Goal: Find specific page/section: Find specific page/section

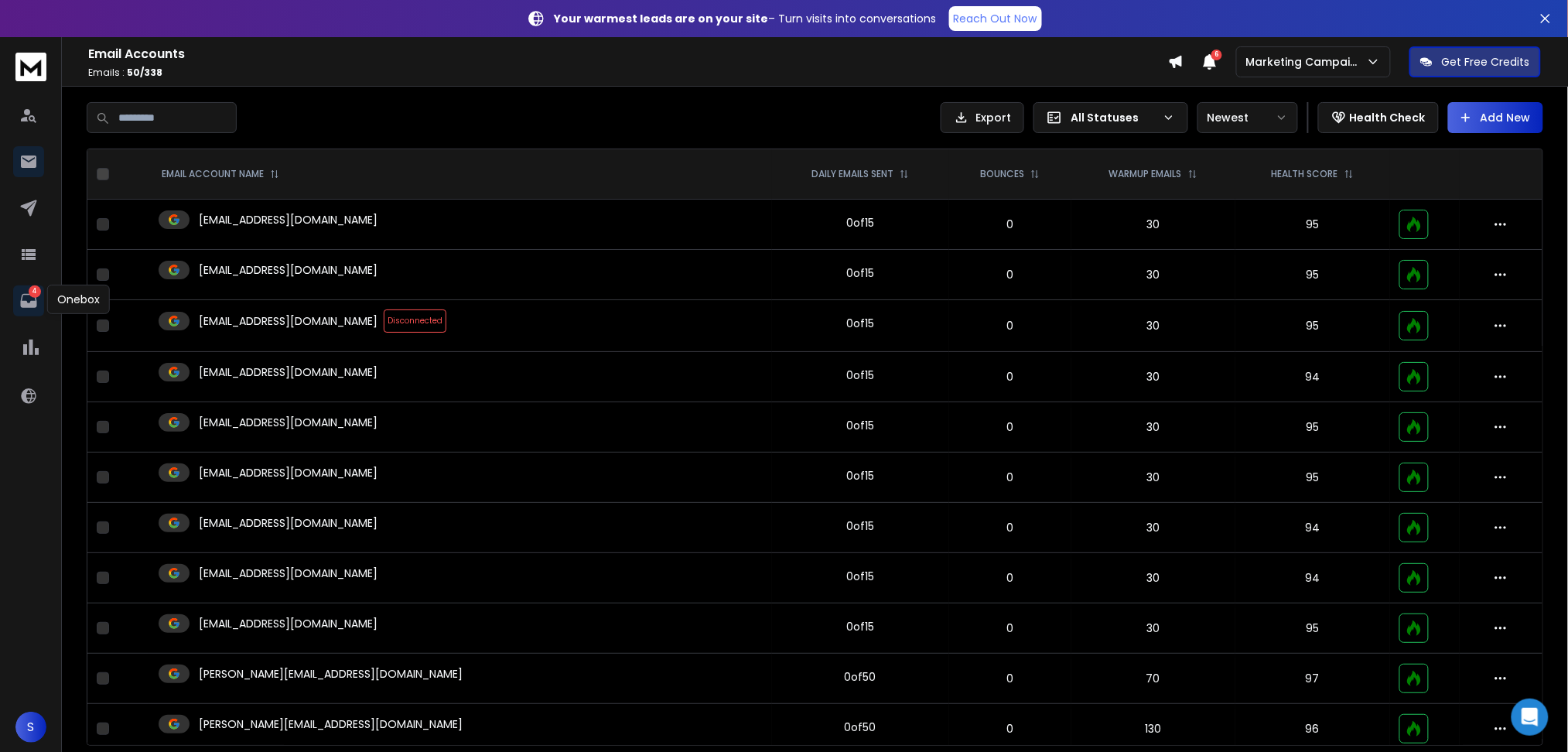
click at [40, 294] on link "4" at bounding box center [29, 300] width 31 height 31
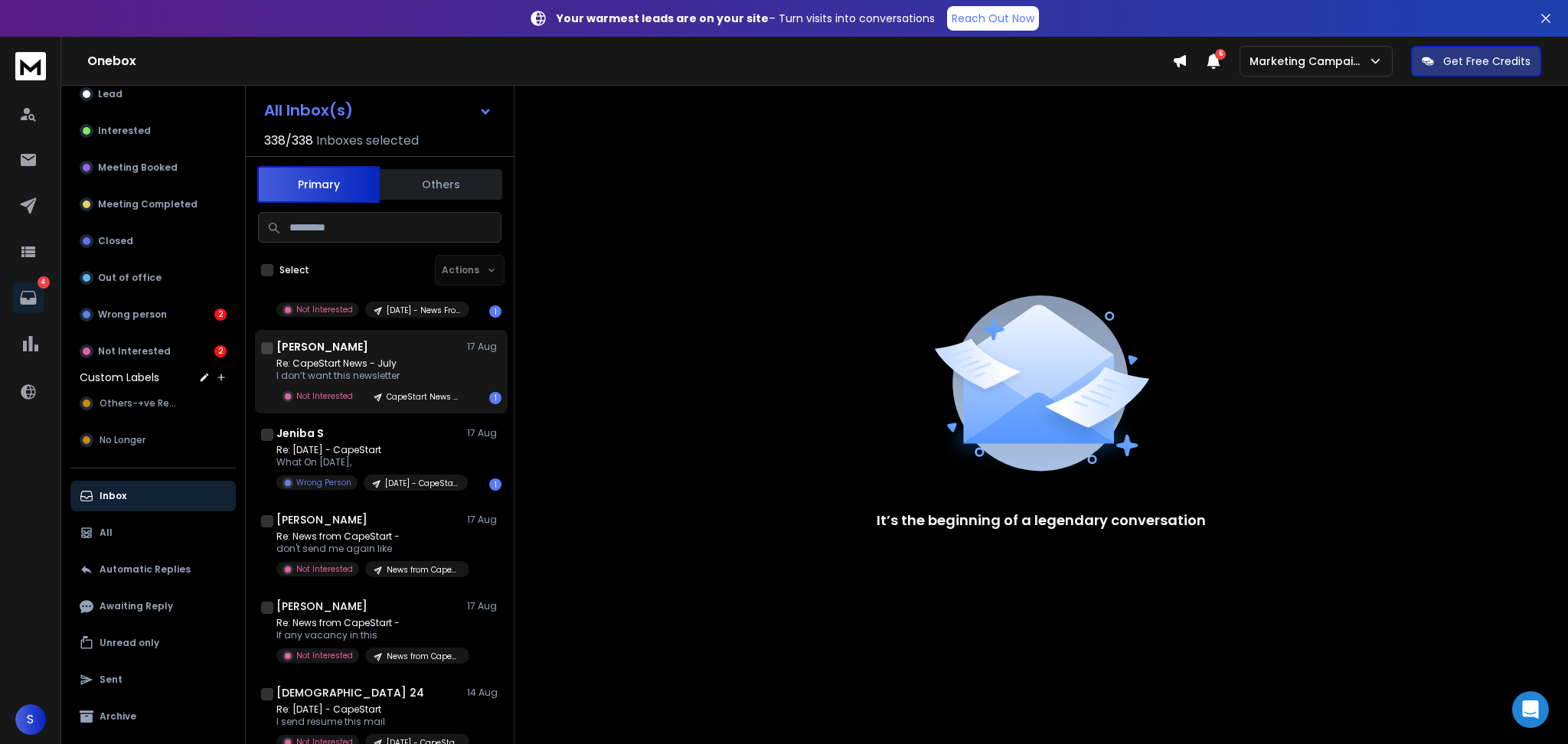
scroll to position [306, 0]
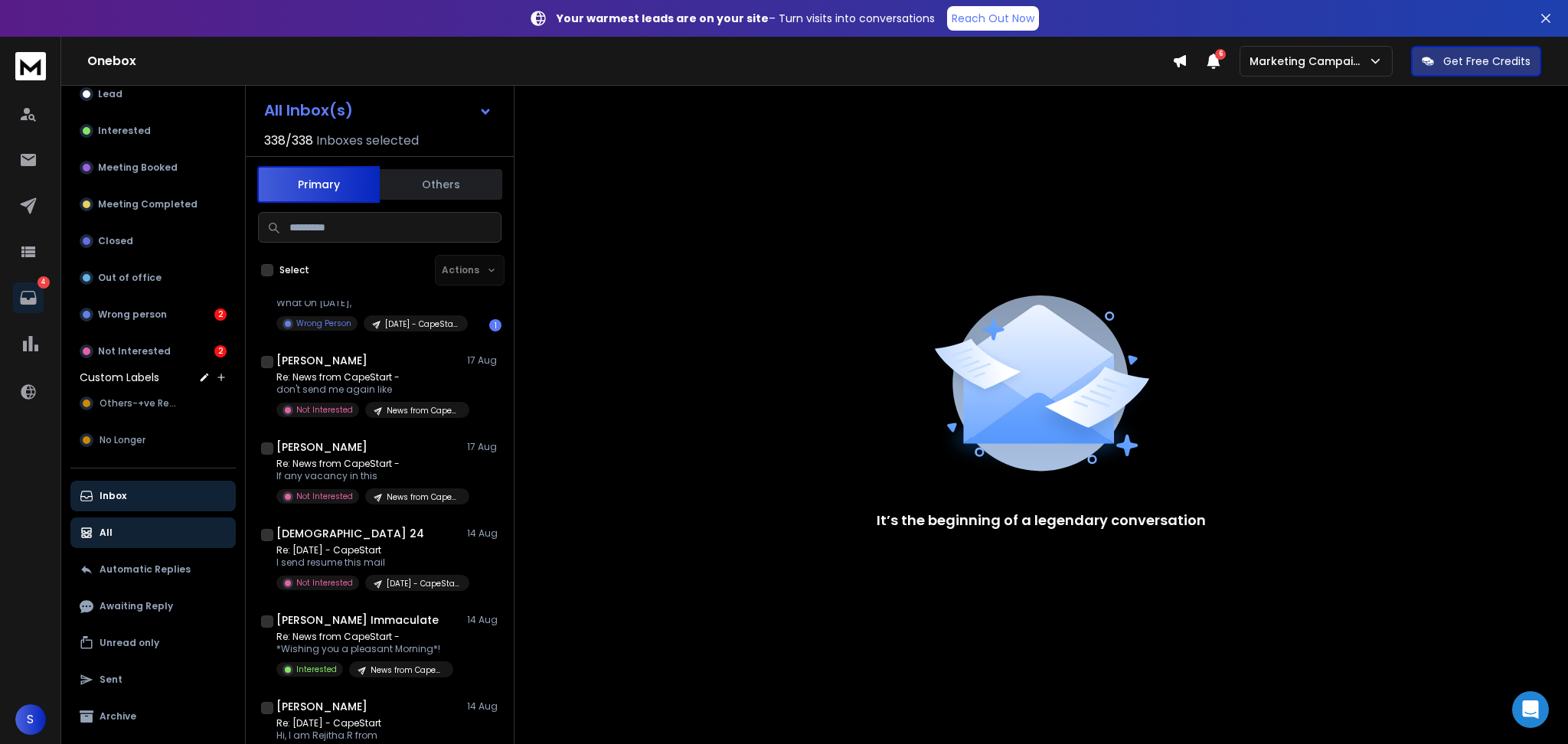
click at [113, 522] on button "All" at bounding box center [153, 532] width 165 height 31
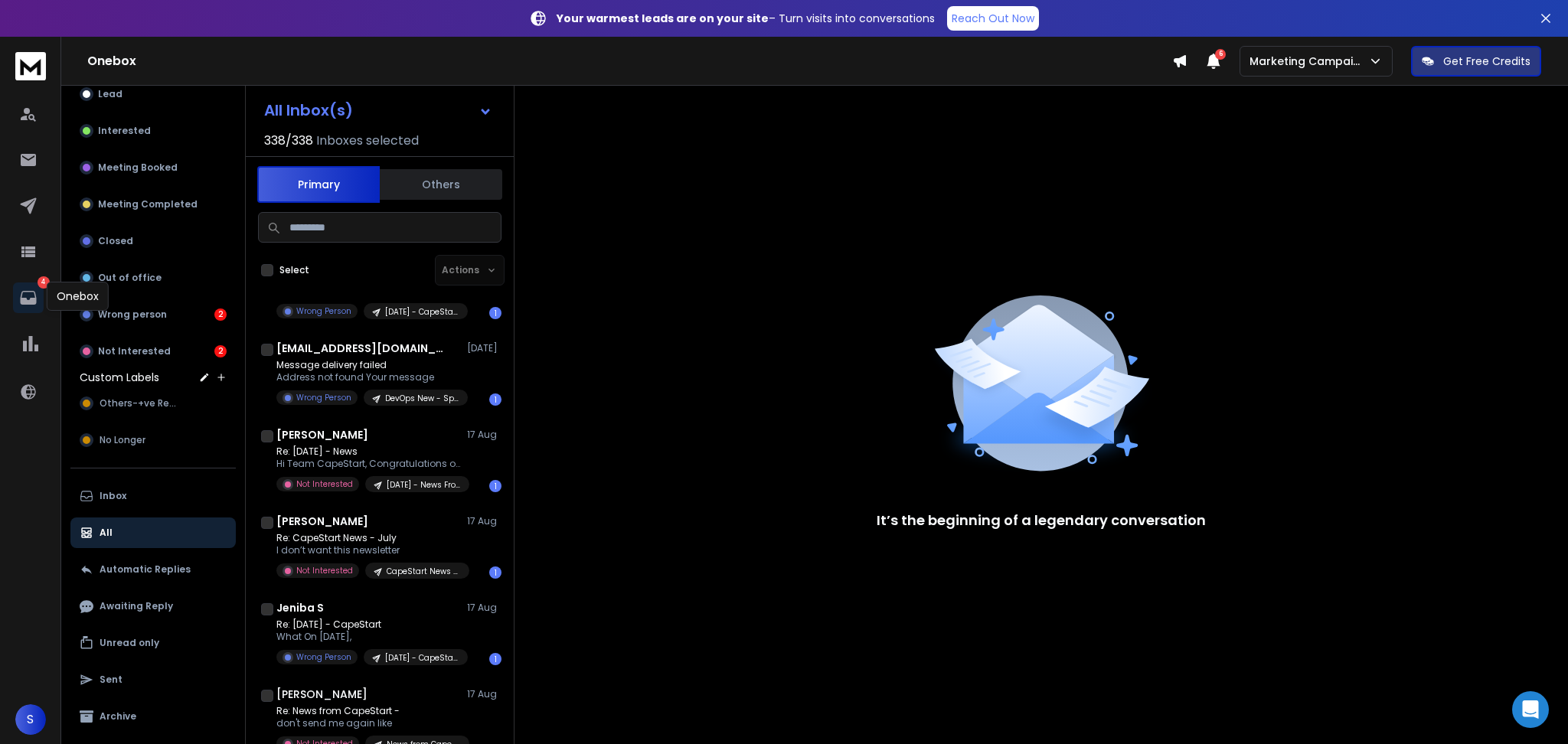
click at [16, 294] on link "4" at bounding box center [28, 297] width 31 height 31
click at [27, 294] on icon at bounding box center [27, 297] width 18 height 18
click at [31, 297] on icon at bounding box center [27, 298] width 16 height 14
click at [20, 276] on div "4" at bounding box center [31, 256] width 35 height 315
click at [28, 295] on icon at bounding box center [27, 297] width 18 height 18
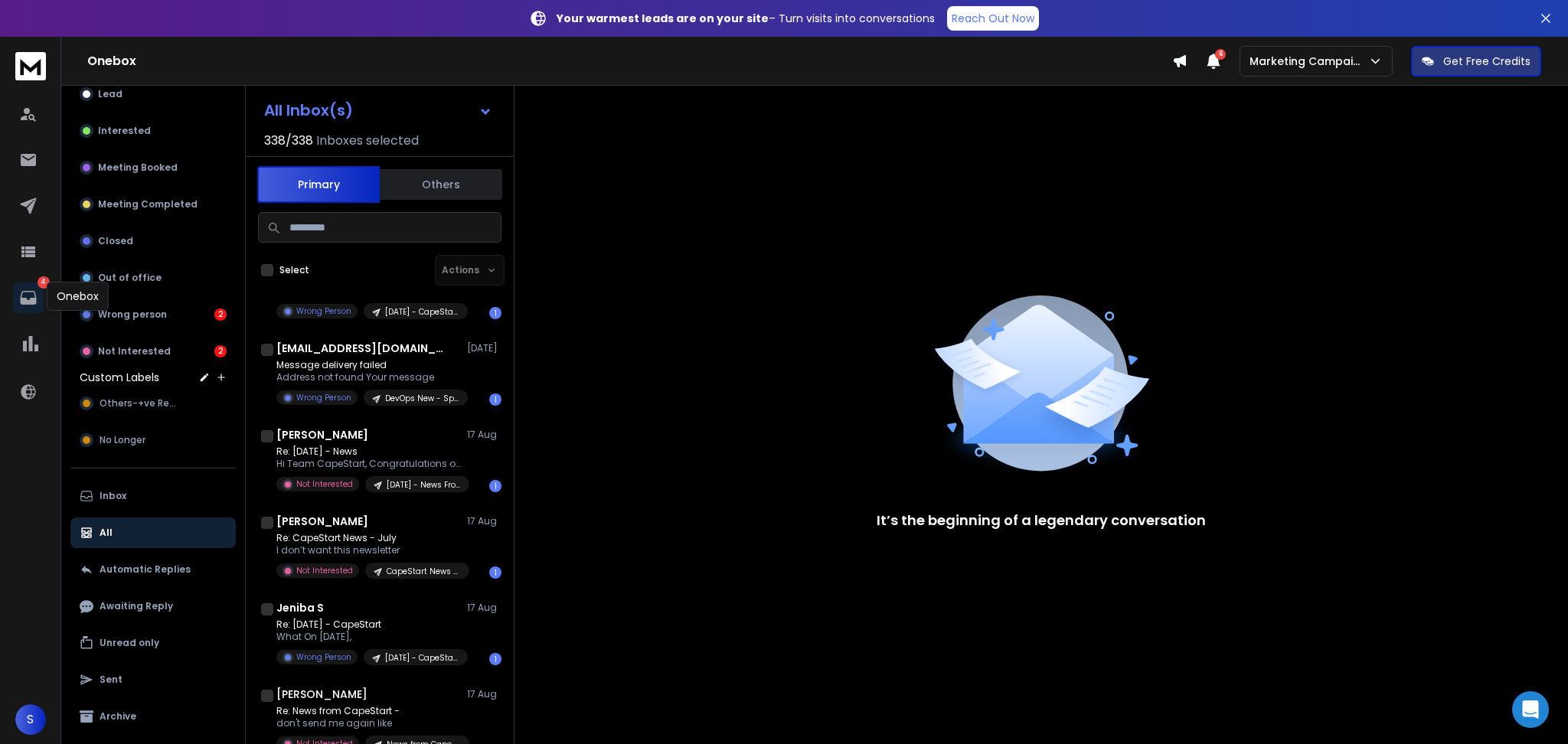
click at [28, 295] on icon at bounding box center [27, 297] width 18 height 18
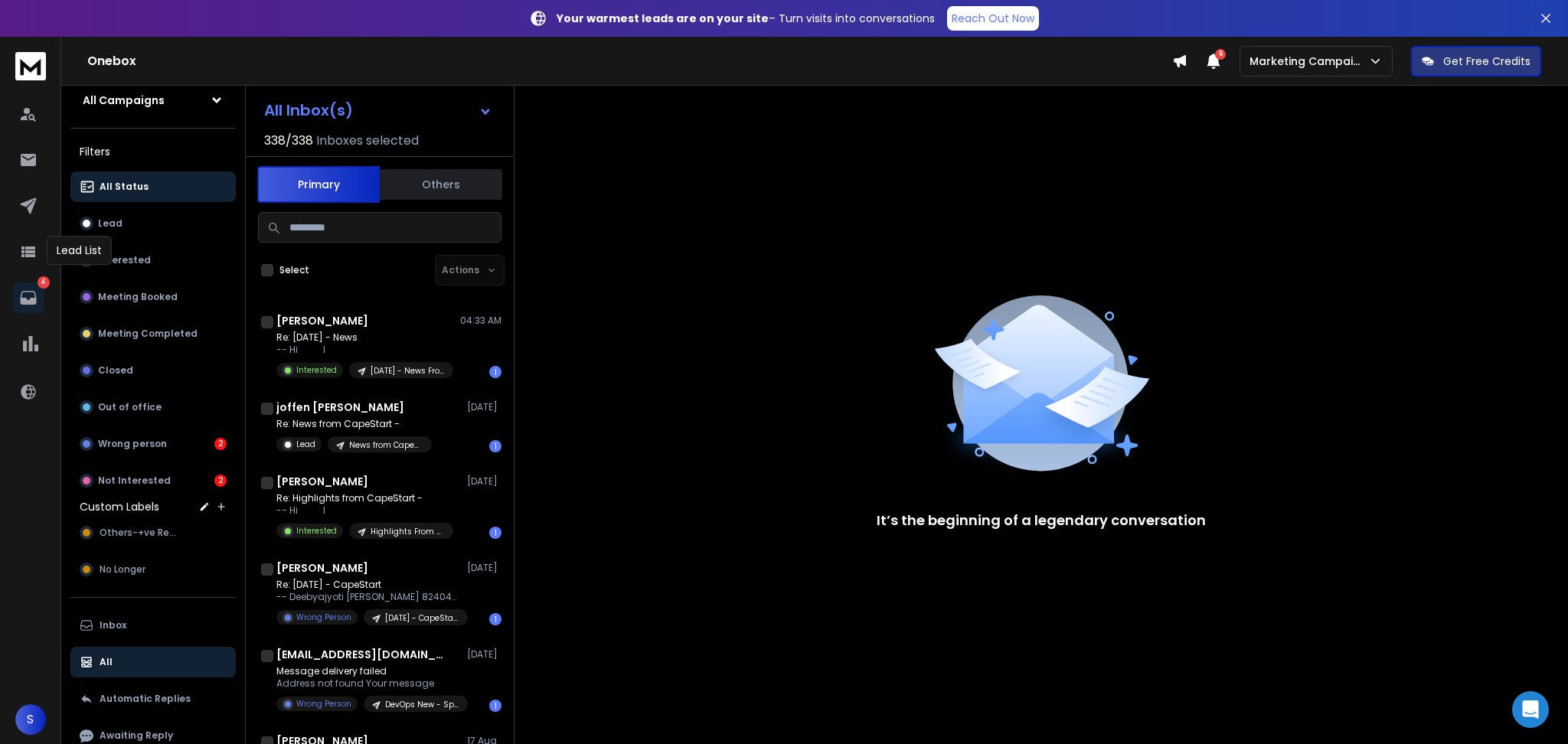
scroll to position [0, 0]
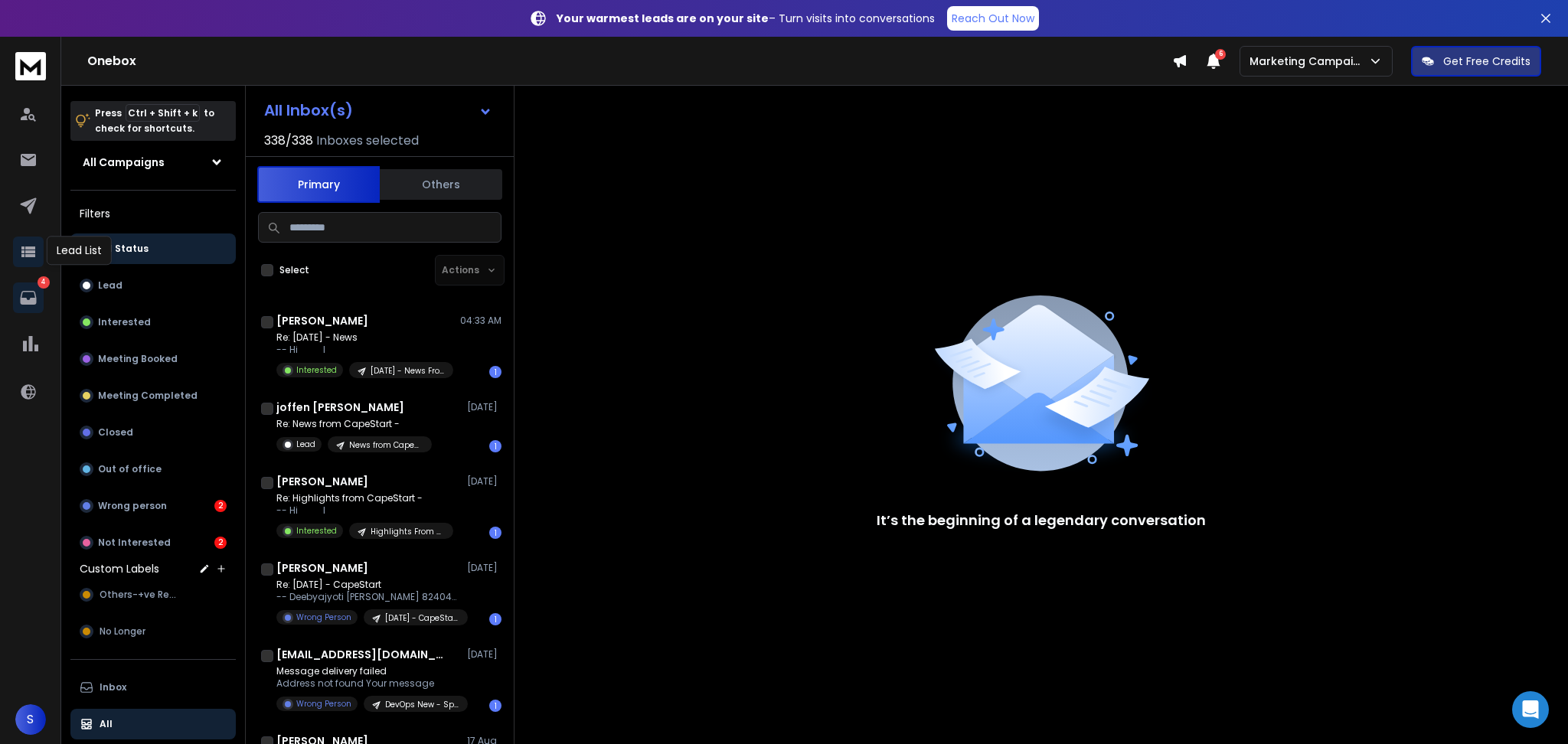
click at [31, 248] on icon at bounding box center [27, 251] width 18 height 18
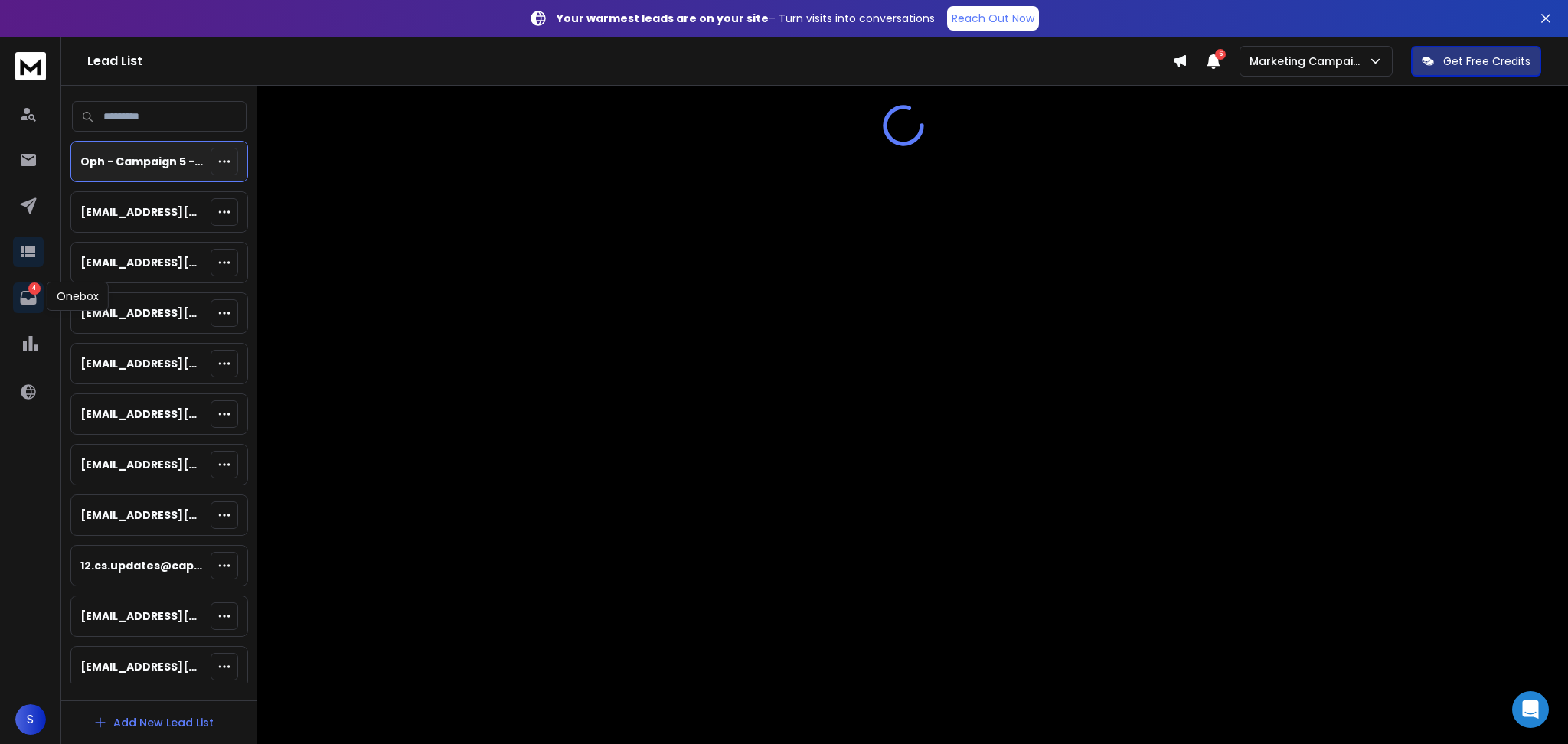
click at [30, 291] on p "4" at bounding box center [34, 288] width 13 height 13
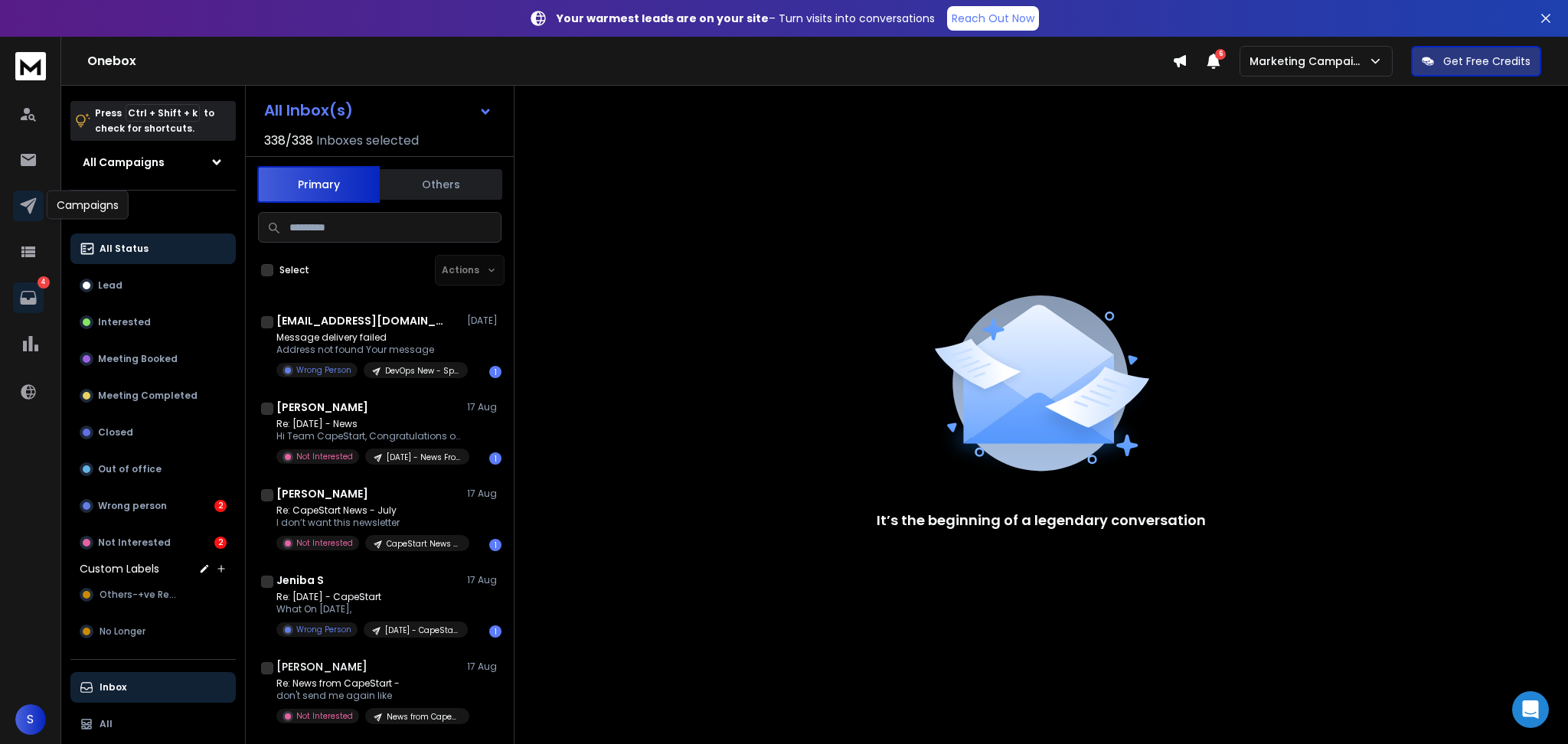
click at [37, 200] on icon at bounding box center [27, 205] width 18 height 18
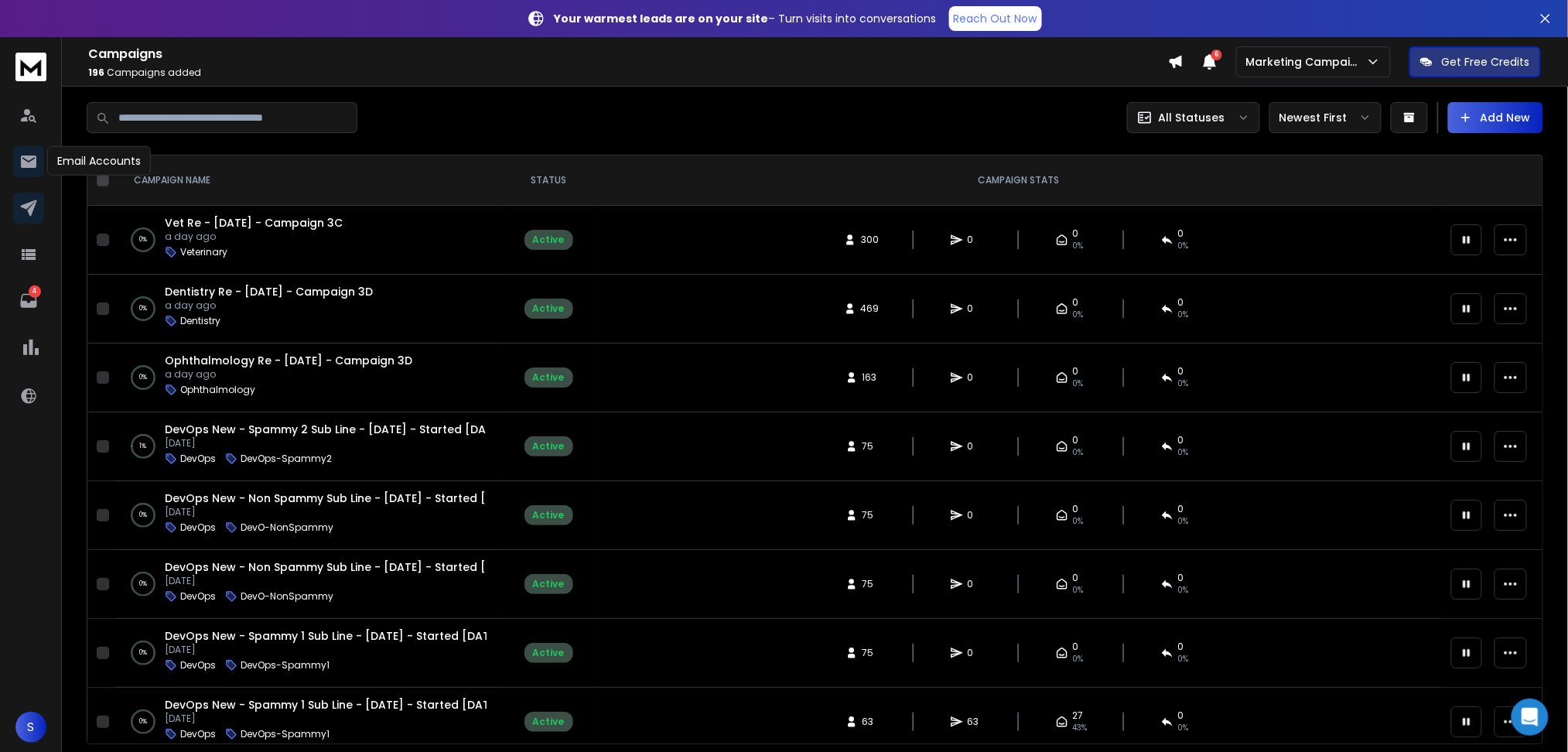
click at [26, 146] on link at bounding box center [29, 161] width 31 height 31
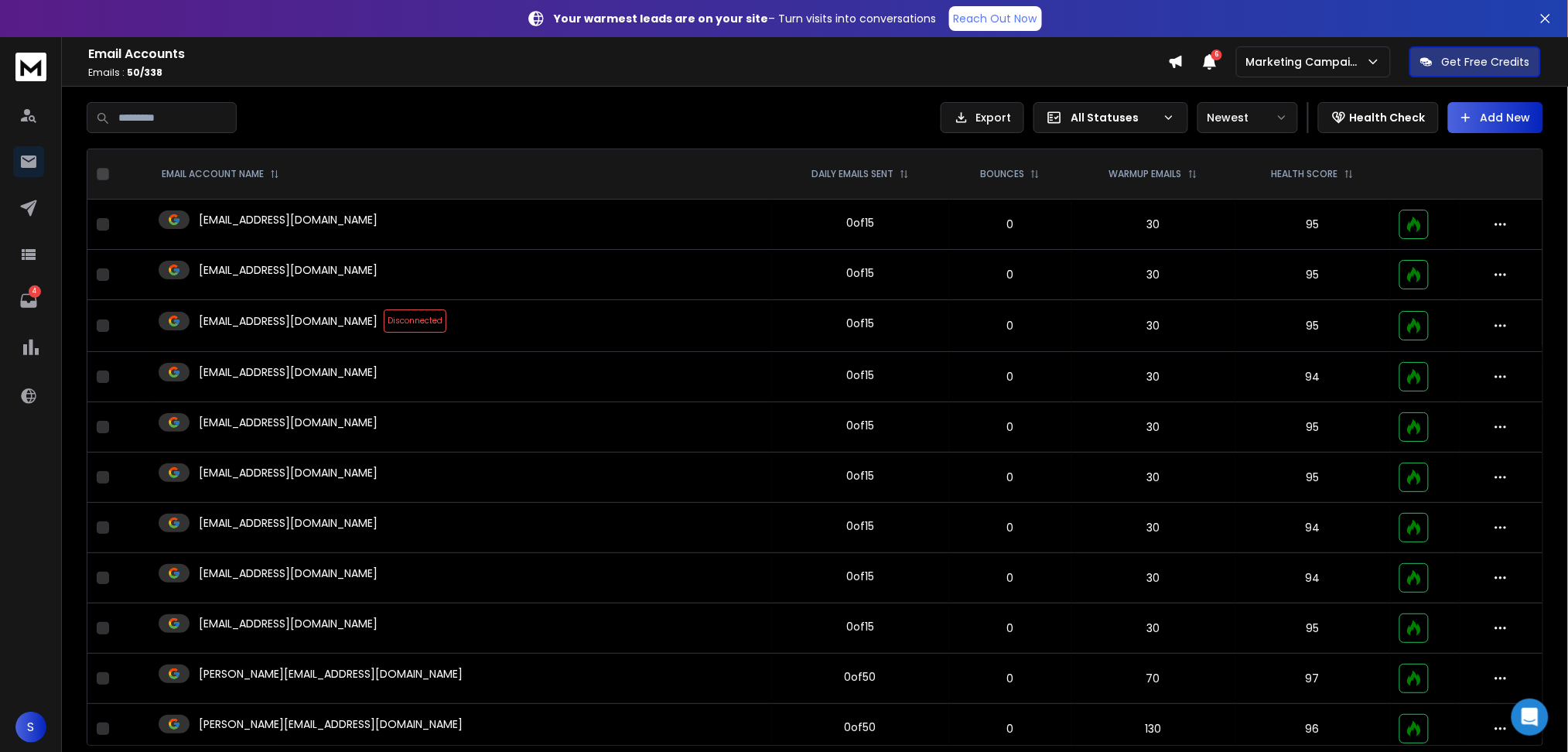
click at [165, 112] on input at bounding box center [162, 117] width 150 height 31
type input "*"
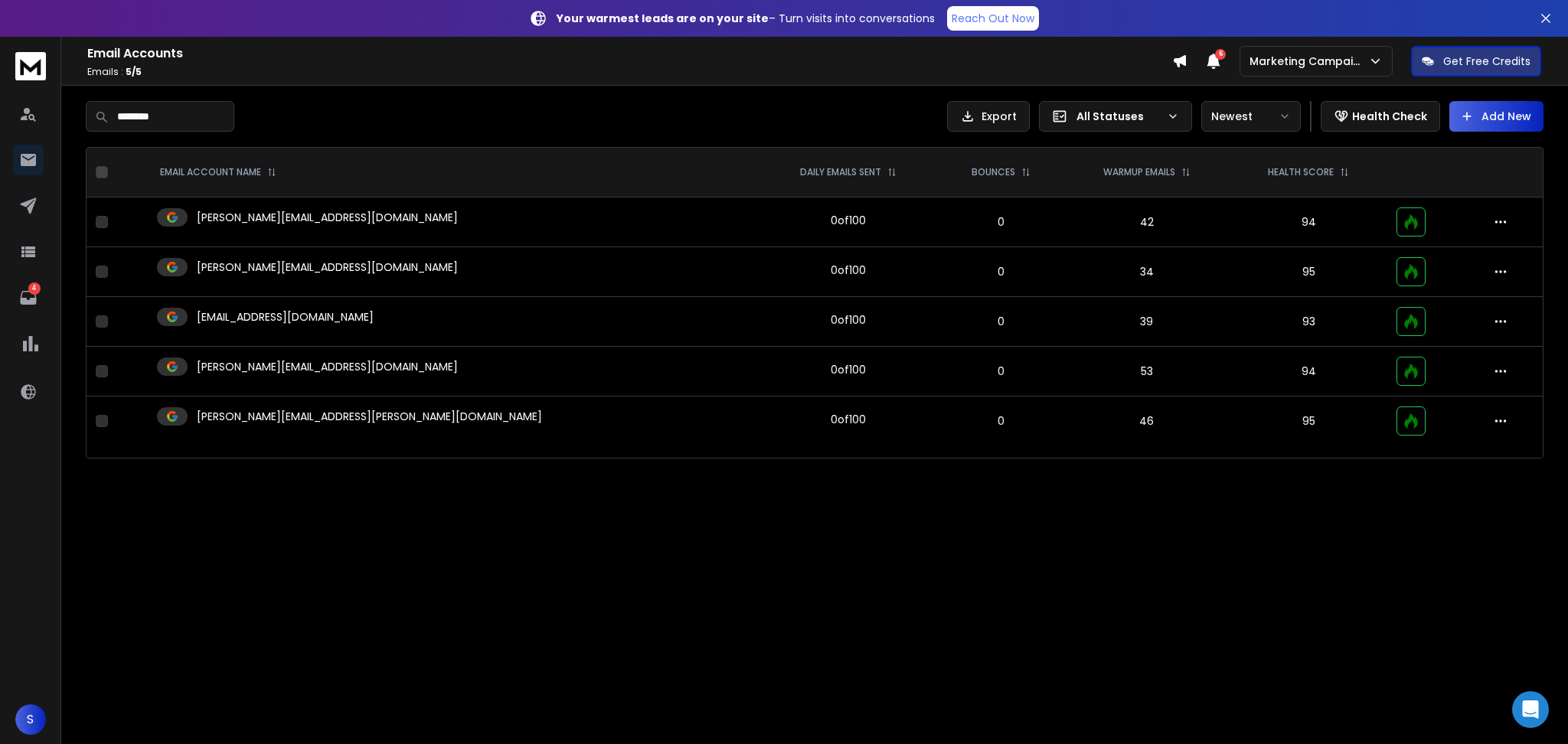
drag, startPoint x: 163, startPoint y: 111, endPoint x: 90, endPoint y: 99, distance: 74.0
click at [90, 99] on div "******** Export All Statuses Newest Health Check Add New ******** EMAIL ACCOUNT…" at bounding box center [814, 279] width 1507 height 388
type input "******"
click at [835, 531] on div "Your warmest leads are on your site – Turn visits into conversations Reach Out …" at bounding box center [784, 372] width 1568 height 744
click at [37, 80] on img at bounding box center [31, 66] width 31 height 28
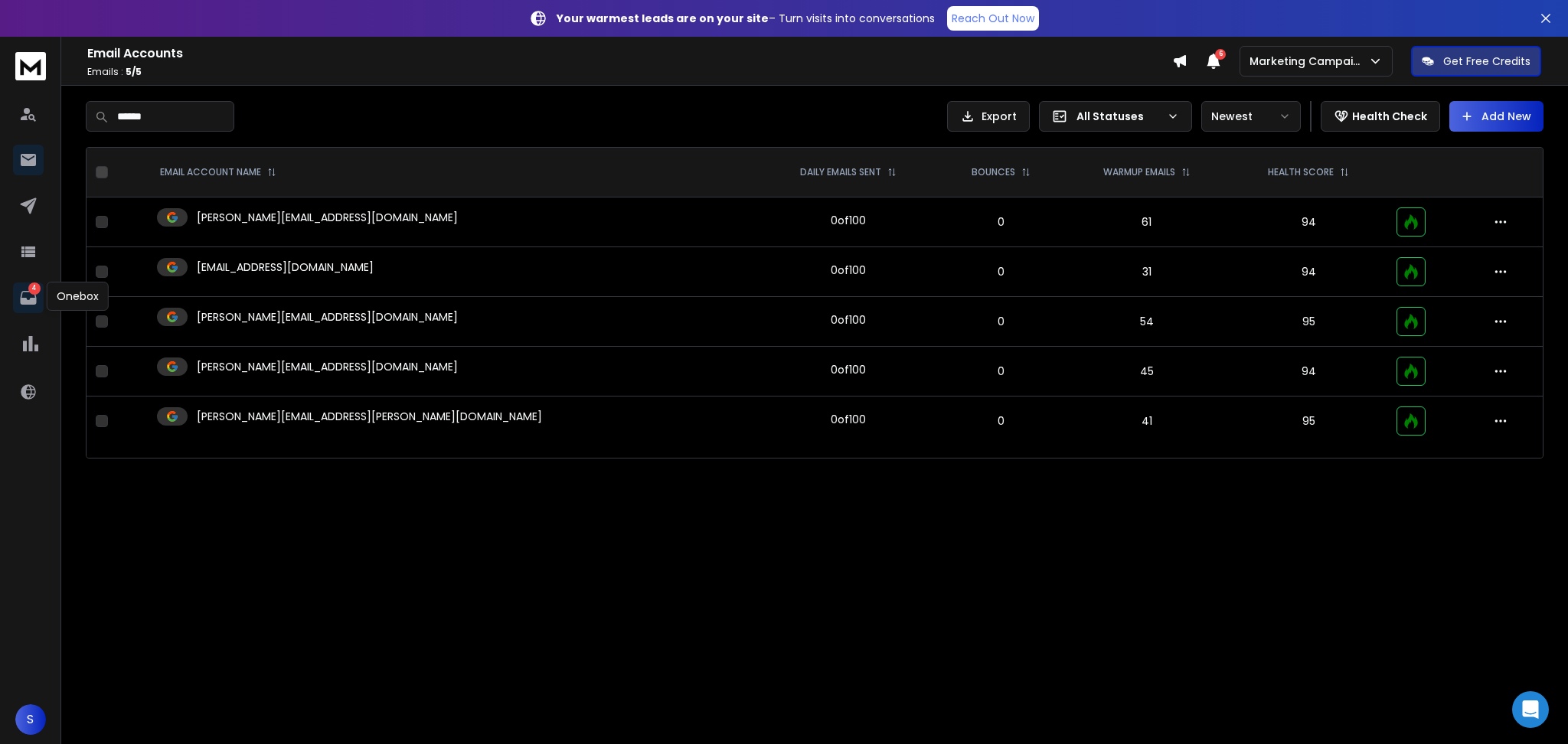
click at [29, 298] on icon at bounding box center [27, 298] width 16 height 14
